Goal: Communication & Community: Answer question/provide support

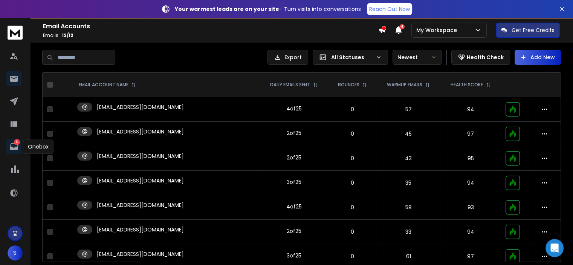
click at [15, 147] on icon at bounding box center [14, 146] width 8 height 7
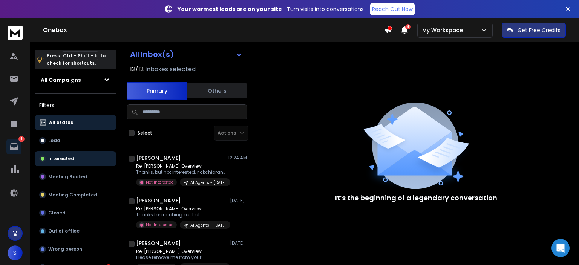
click at [54, 158] on p "Interested" at bounding box center [61, 159] width 26 height 6
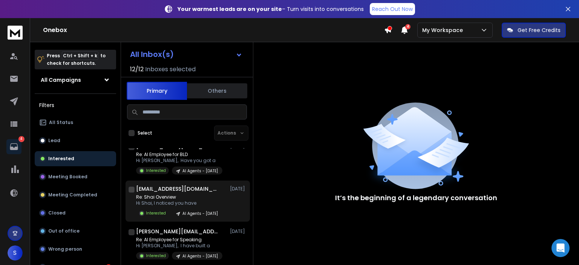
scroll to position [11, 0]
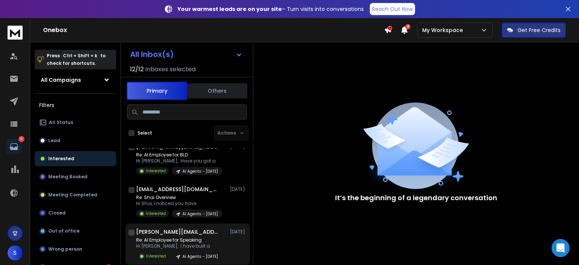
click at [156, 242] on p "Re: AI Employee for Speaking" at bounding box center [179, 240] width 86 height 6
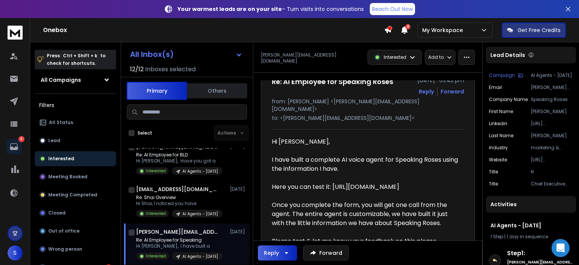
scroll to position [33, 0]
click at [269, 257] on div "Reply" at bounding box center [277, 252] width 27 height 9
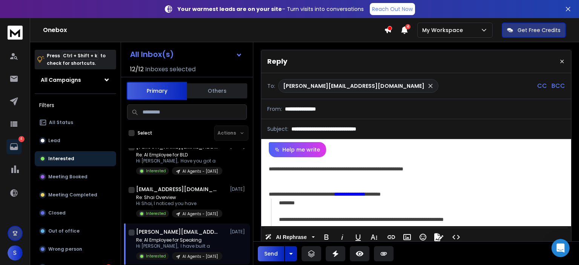
click at [272, 253] on button "Send" at bounding box center [271, 253] width 26 height 15
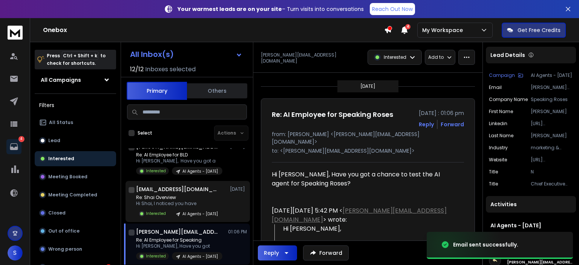
click at [156, 200] on p "Hi Shai, I noticed you have" at bounding box center [179, 203] width 86 height 6
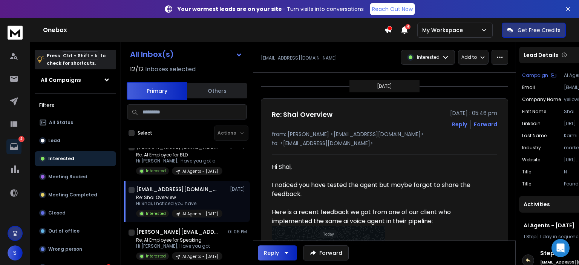
click at [267, 253] on div "Reply" at bounding box center [271, 253] width 15 height 8
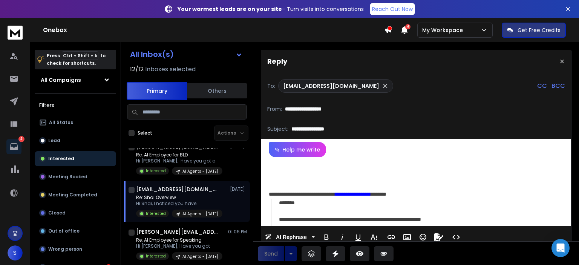
click at [281, 167] on div at bounding box center [416, 169] width 295 height 8
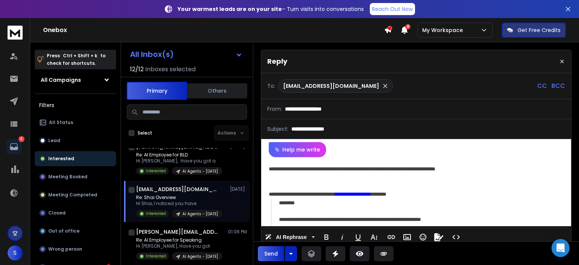
click at [415, 168] on div "**********" at bounding box center [412, 169] width 287 height 8
click at [491, 170] on div "**********" at bounding box center [412, 169] width 287 height 8
click at [266, 254] on button "Send" at bounding box center [271, 253] width 26 height 15
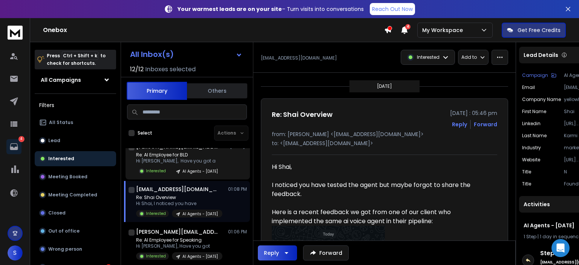
click at [157, 160] on p "Hi [PERSON_NAME], Have you got a" at bounding box center [179, 161] width 86 height 6
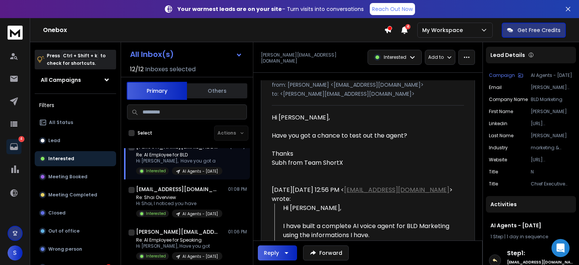
scroll to position [48, 0]
